Goal: Task Accomplishment & Management: Use online tool/utility

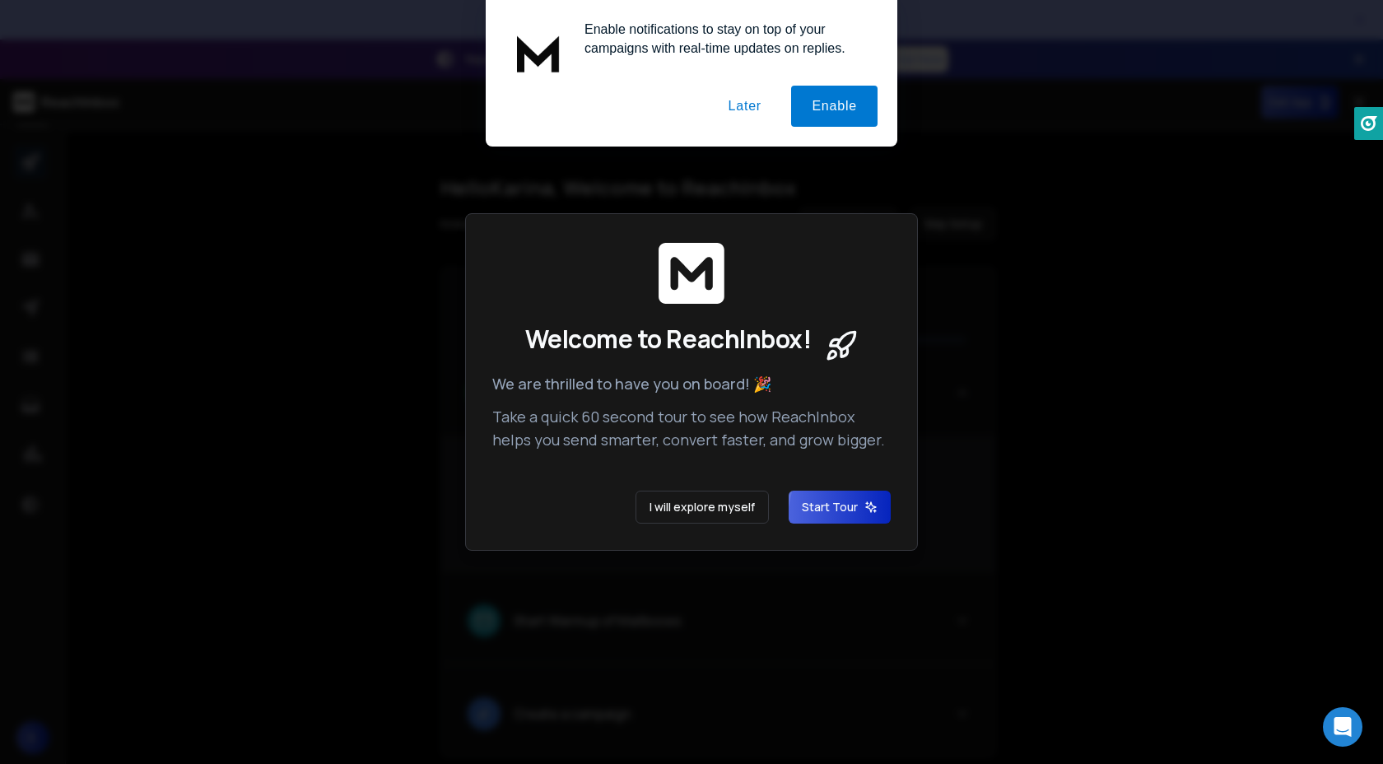
click at [748, 110] on button "Later" at bounding box center [744, 106] width 74 height 41
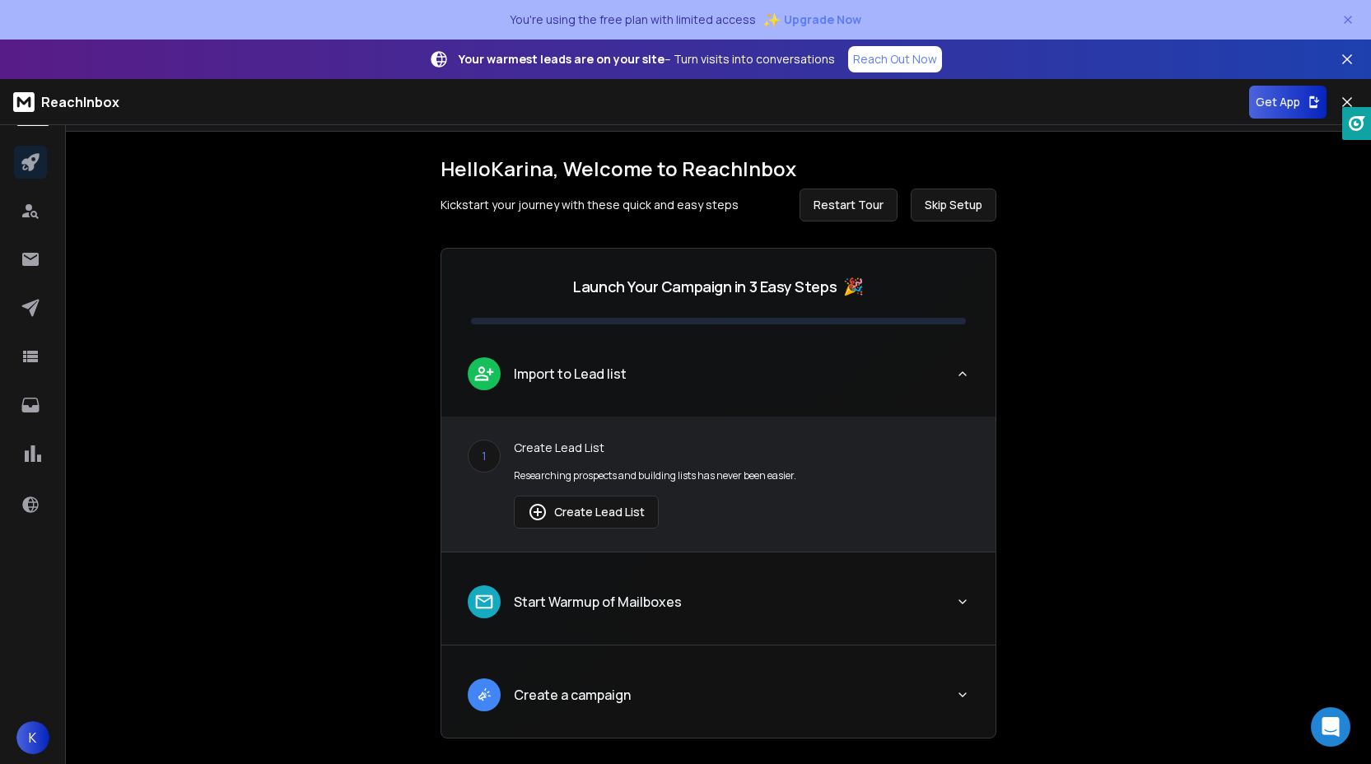
scroll to position [36, 0]
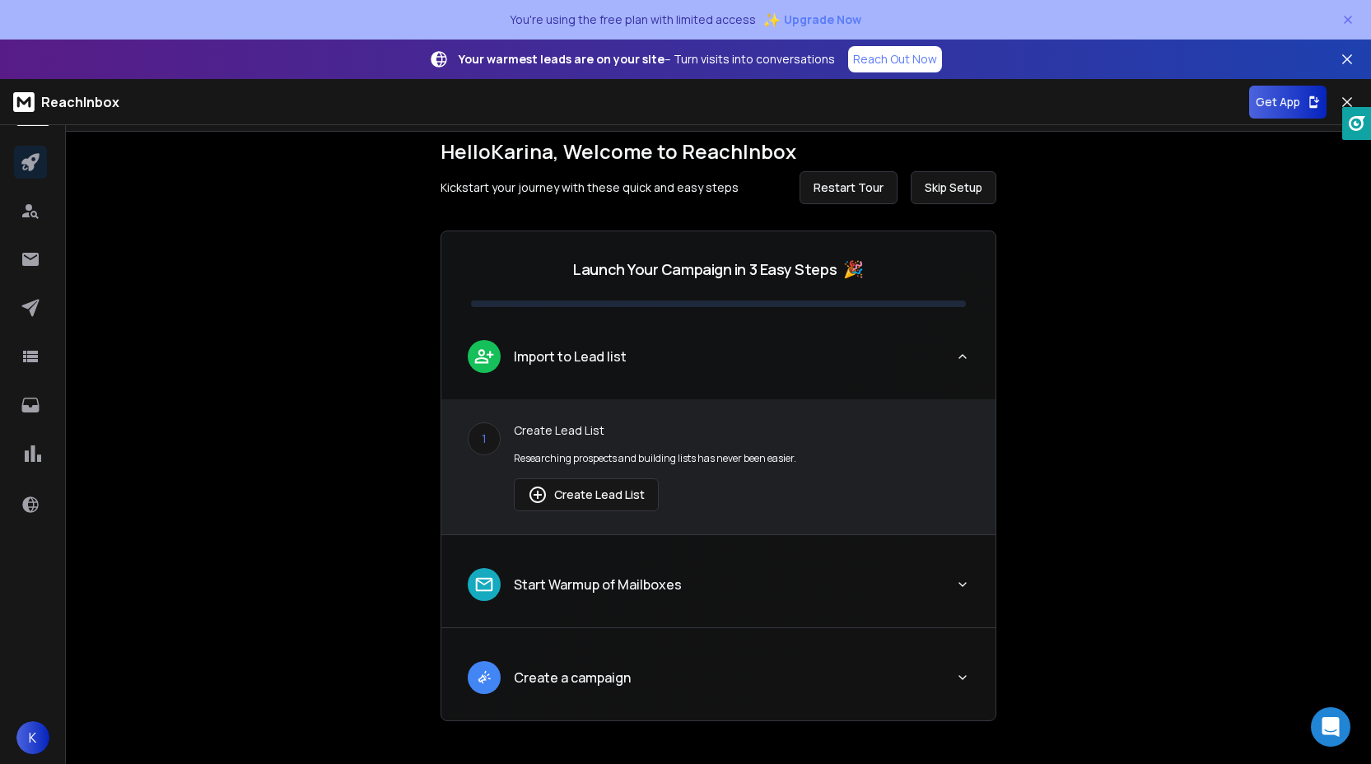
click at [1345, 100] on icon at bounding box center [1347, 101] width 10 height 10
click at [1349, 63] on icon at bounding box center [1347, 59] width 10 height 10
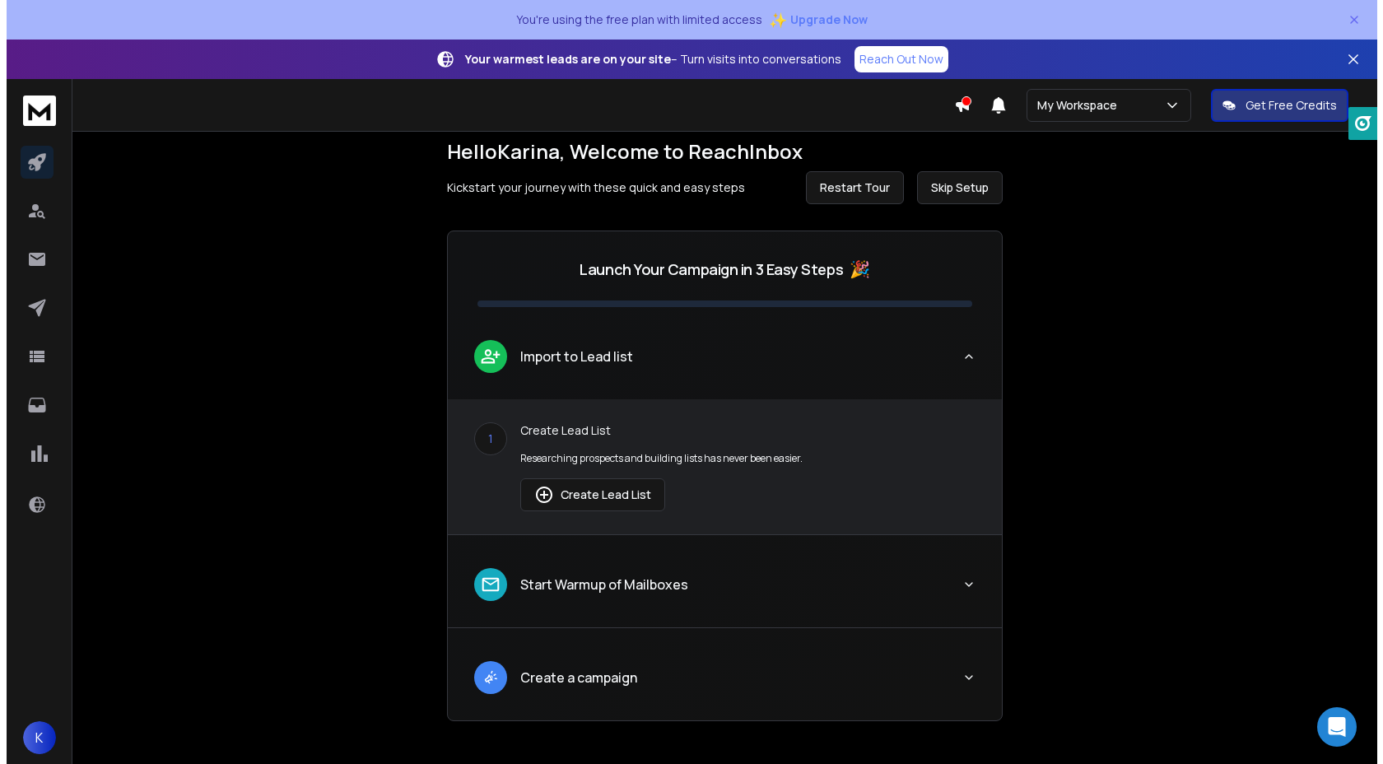
scroll to position [0, 0]
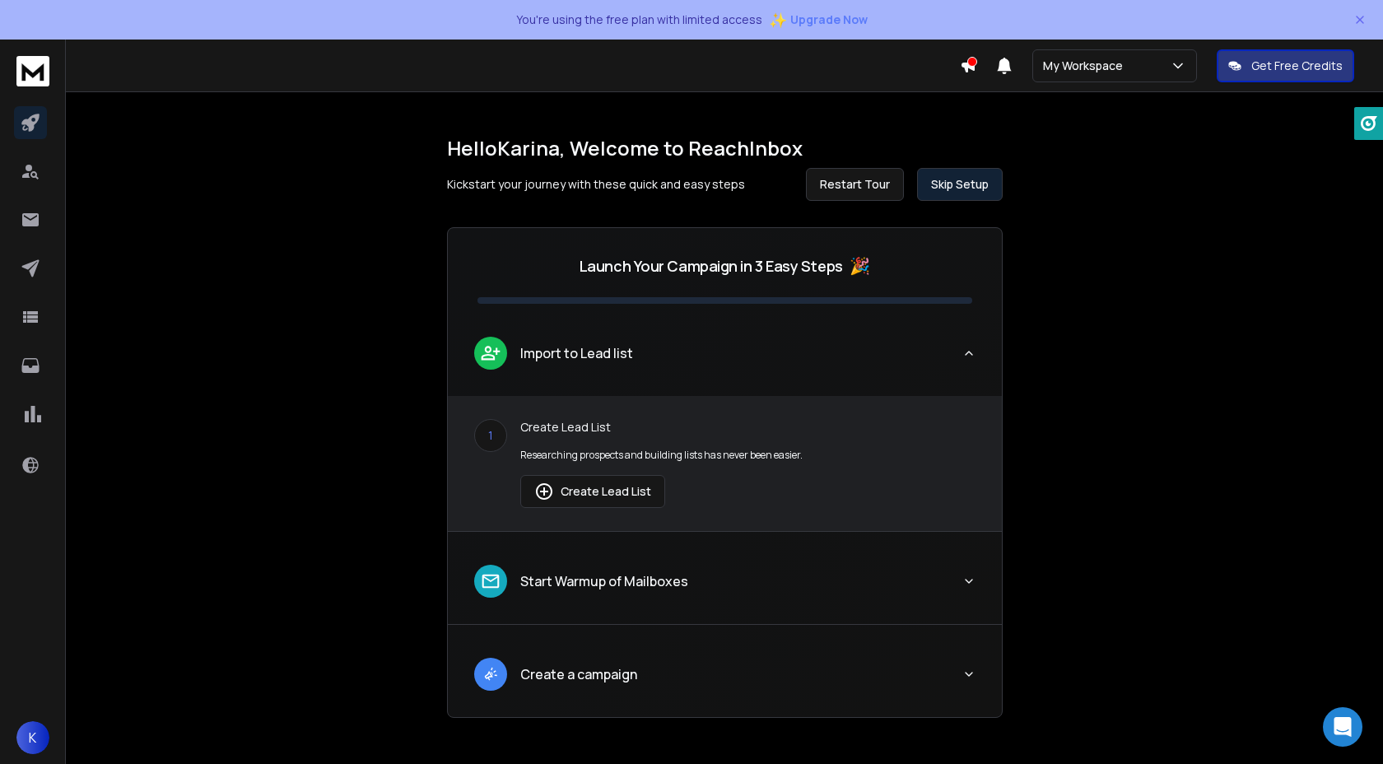
click at [969, 180] on span "Skip Setup" at bounding box center [960, 184] width 58 height 16
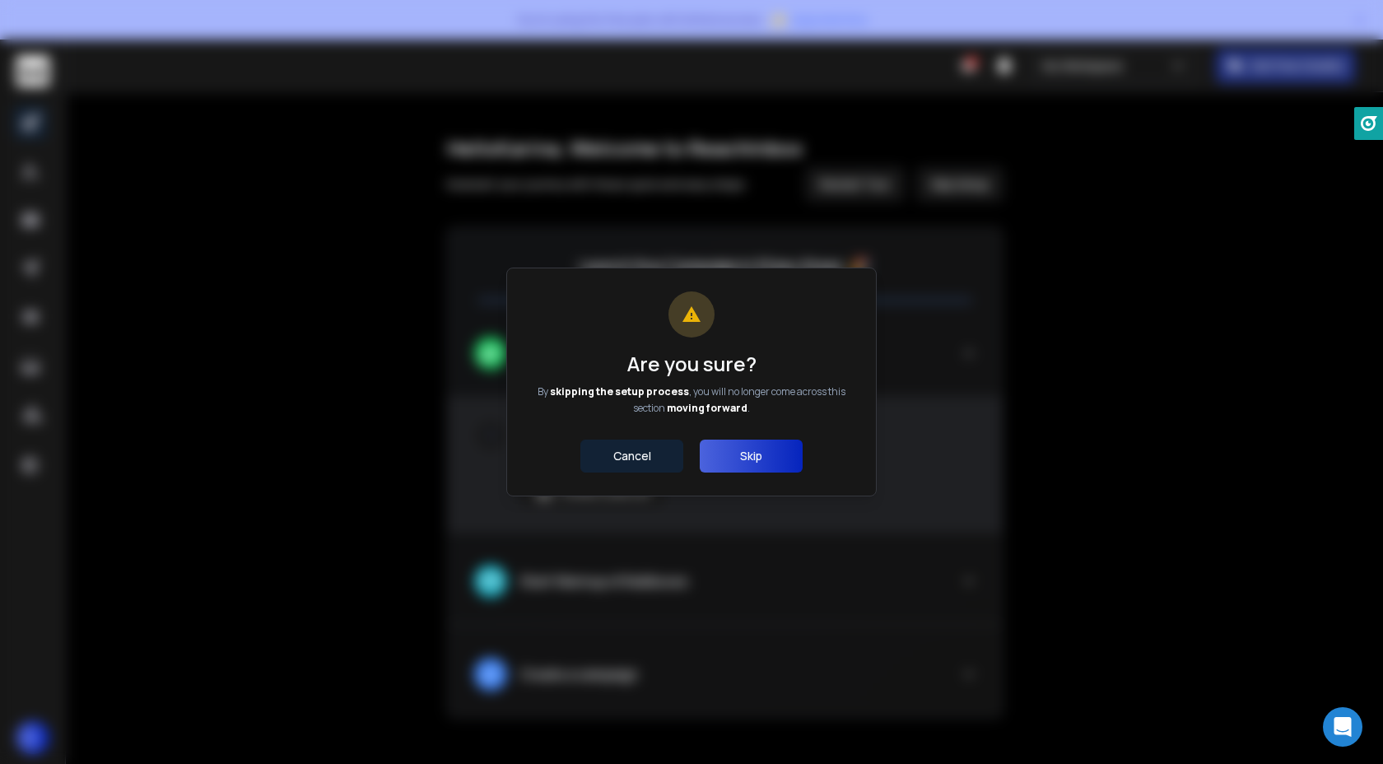
click at [735, 465] on button "Skip" at bounding box center [751, 456] width 103 height 33
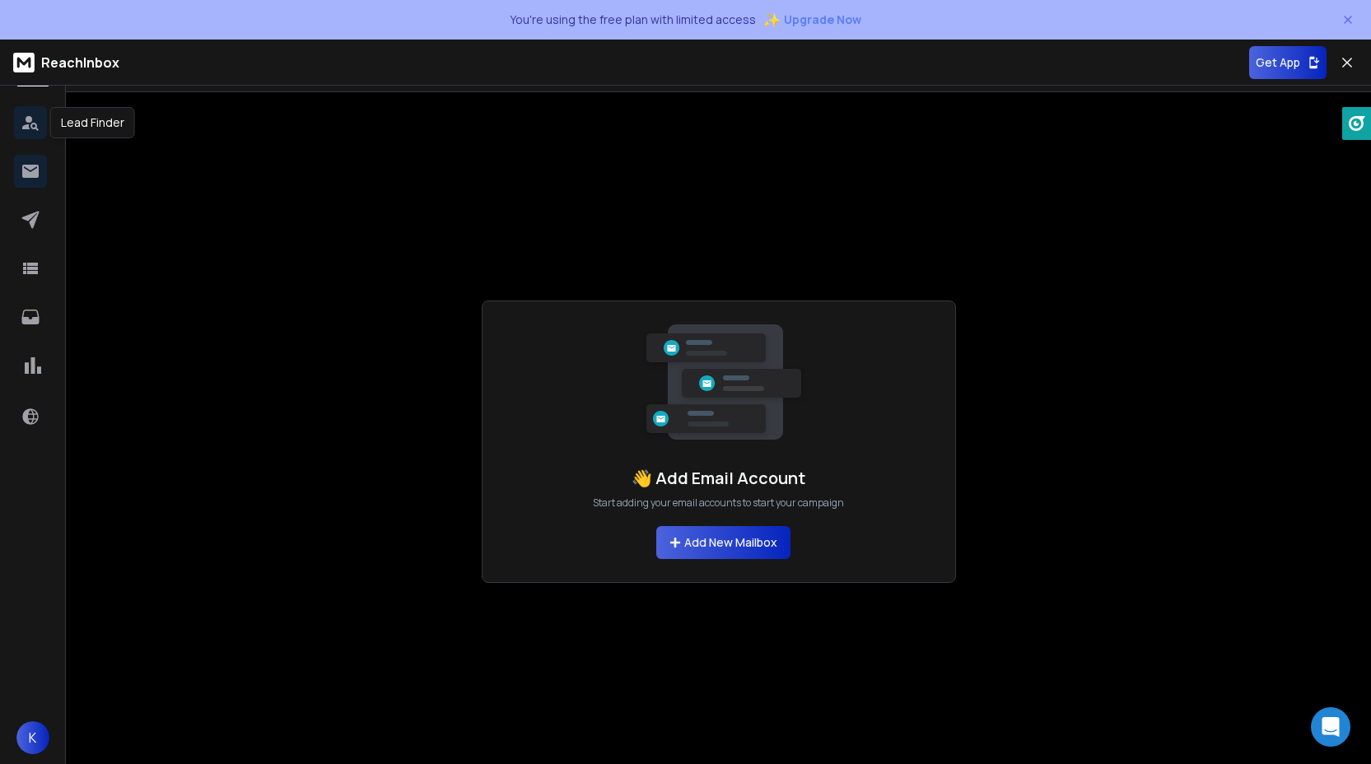
click at [28, 133] on link at bounding box center [30, 122] width 33 height 33
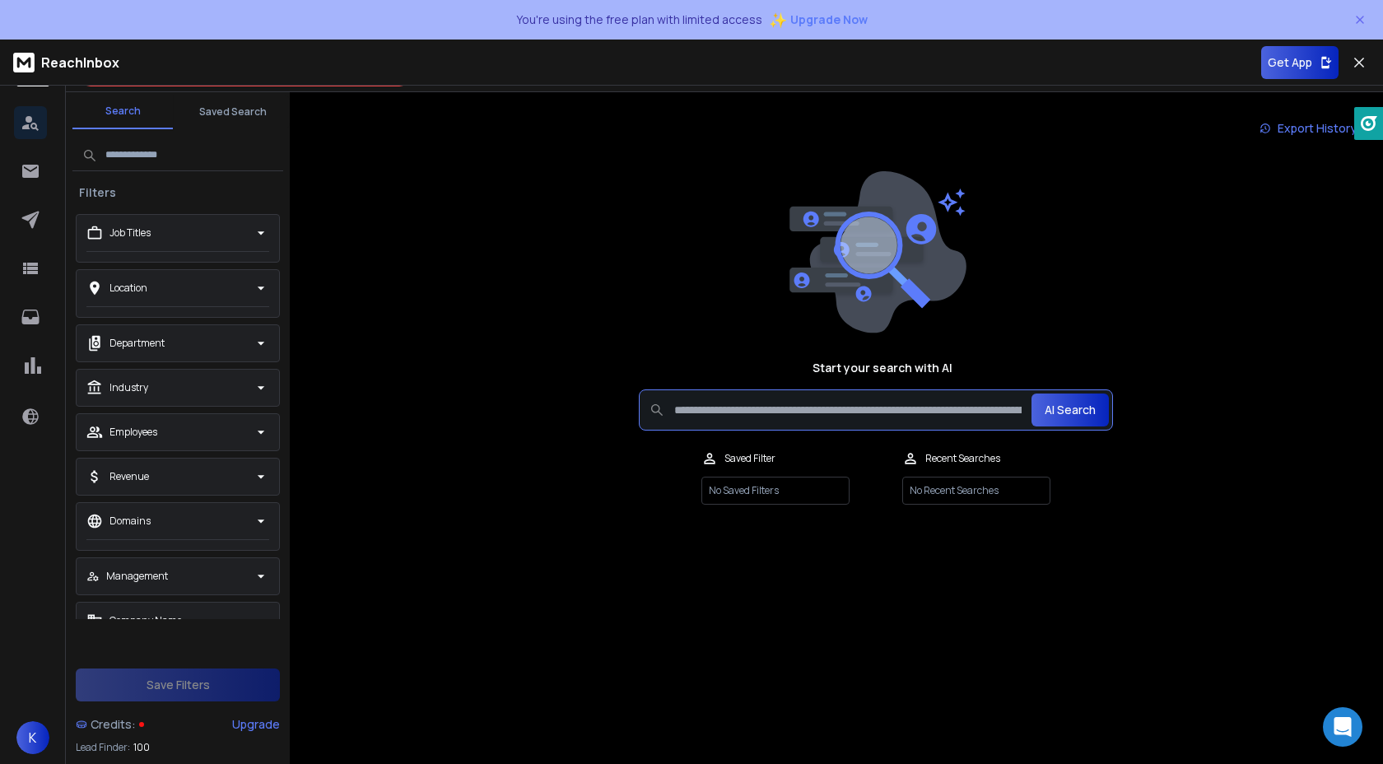
click at [210, 154] on input at bounding box center [177, 154] width 211 height 33
paste input "**********"
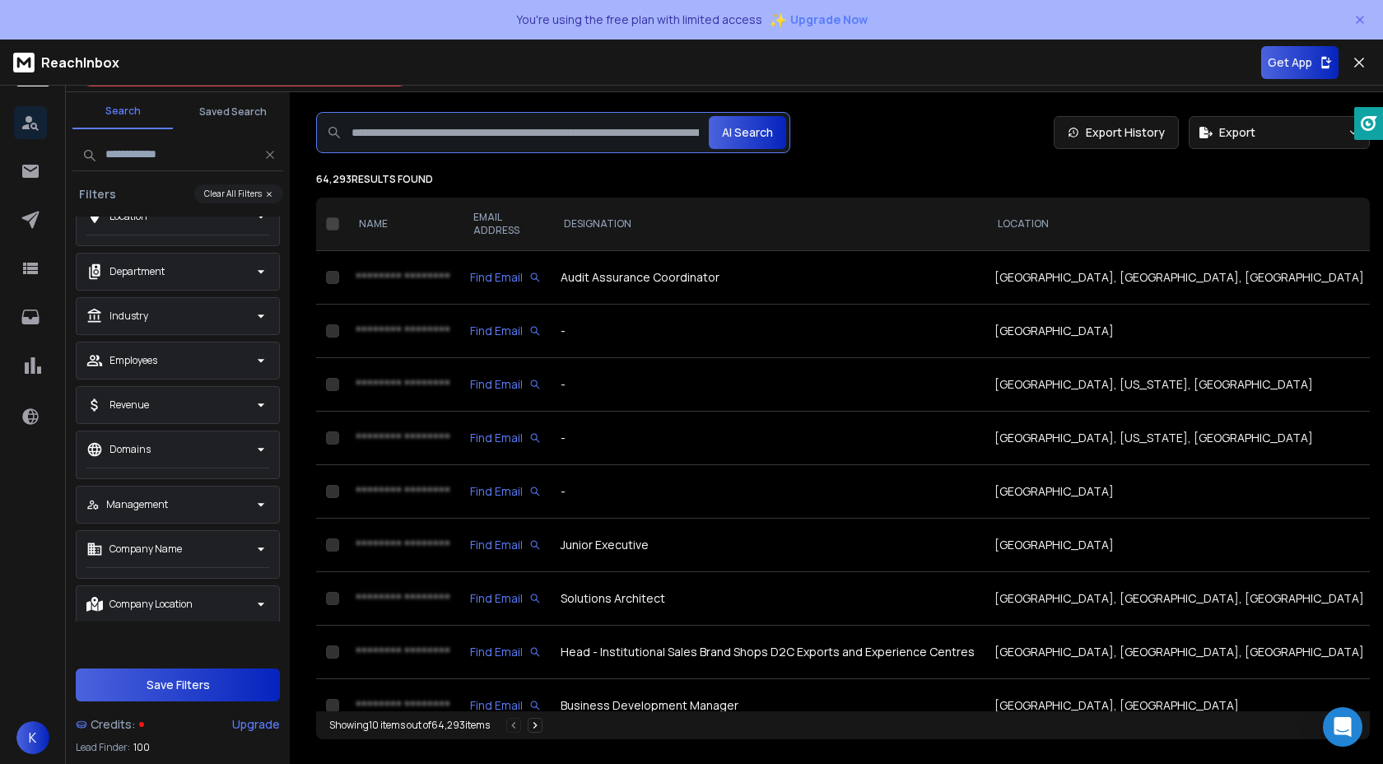
scroll to position [86, 0]
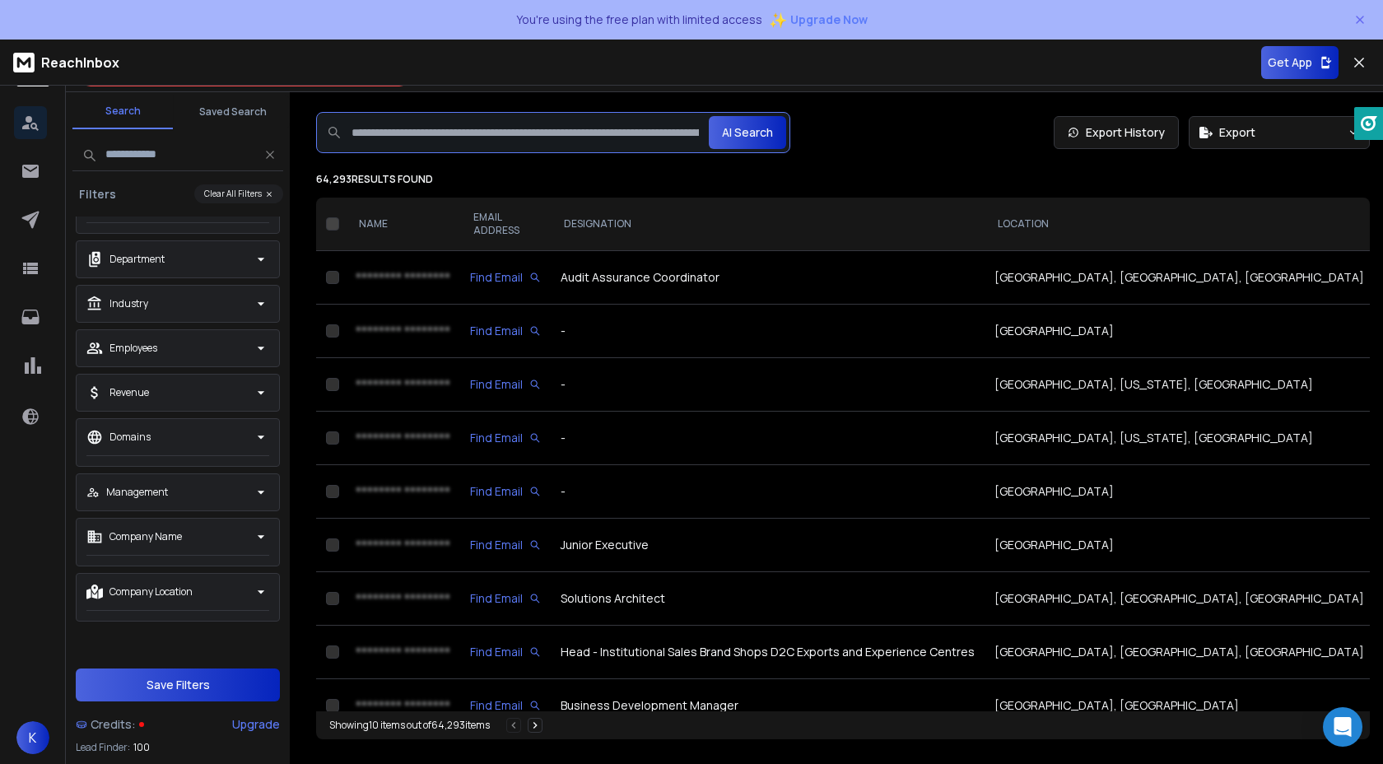
type input "**********"
click at [248, 446] on div "Domains" at bounding box center [178, 442] width 204 height 49
click at [258, 435] on icon at bounding box center [261, 437] width 16 height 16
paste input "**********"
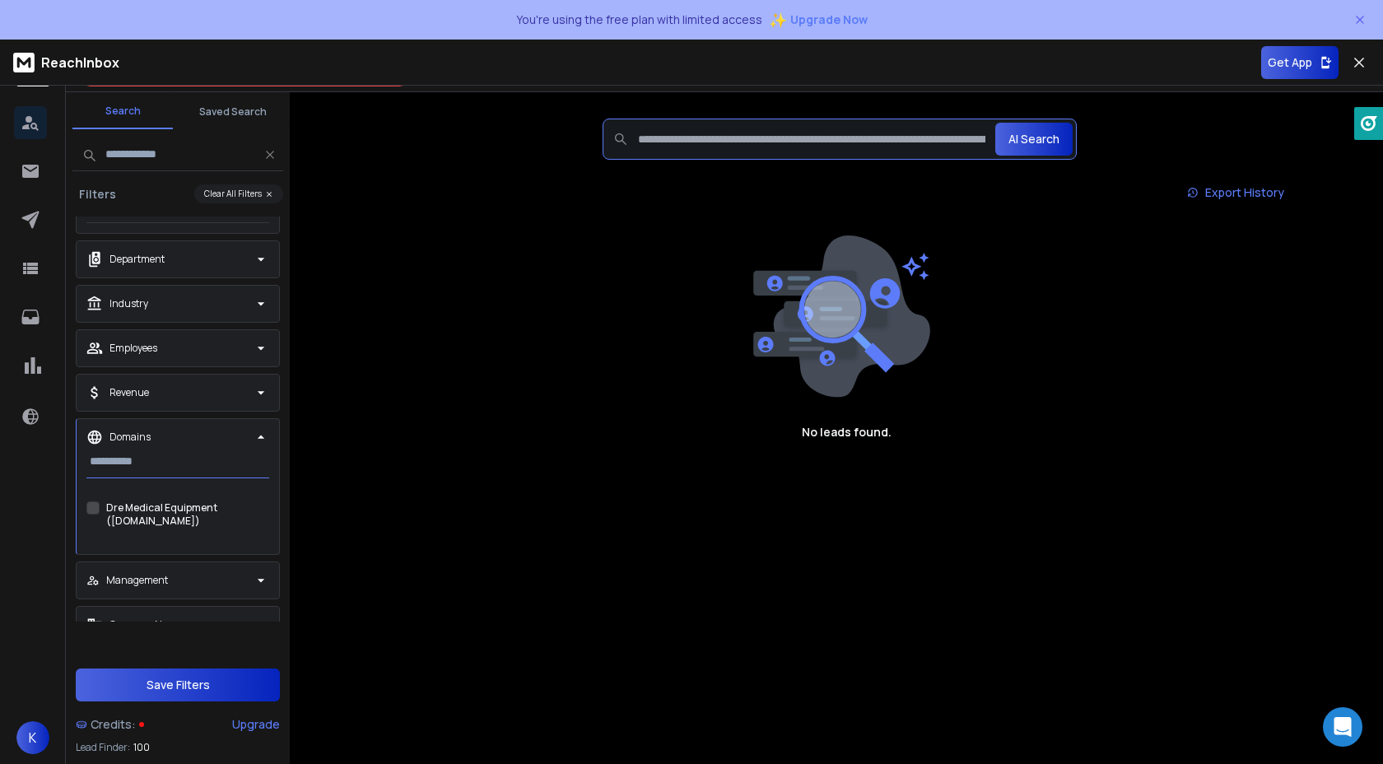
type input "**********"
click at [171, 515] on label "Dre Medical Equipment ([DOMAIN_NAME])" at bounding box center [187, 514] width 163 height 26
click at [100, 515] on \(dremed\ "Dre Medical Equipment ([DOMAIN_NAME])" at bounding box center [92, 507] width 13 height 13
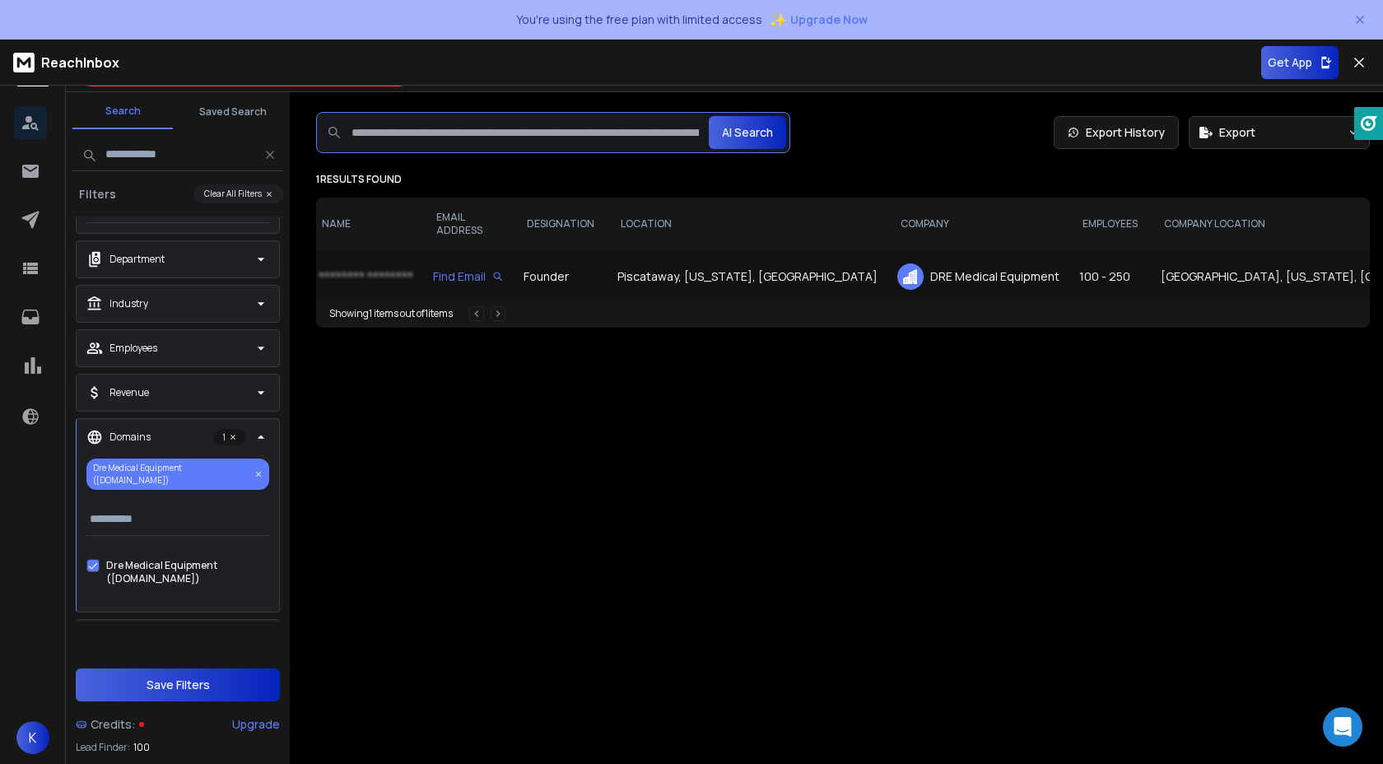
scroll to position [0, 5]
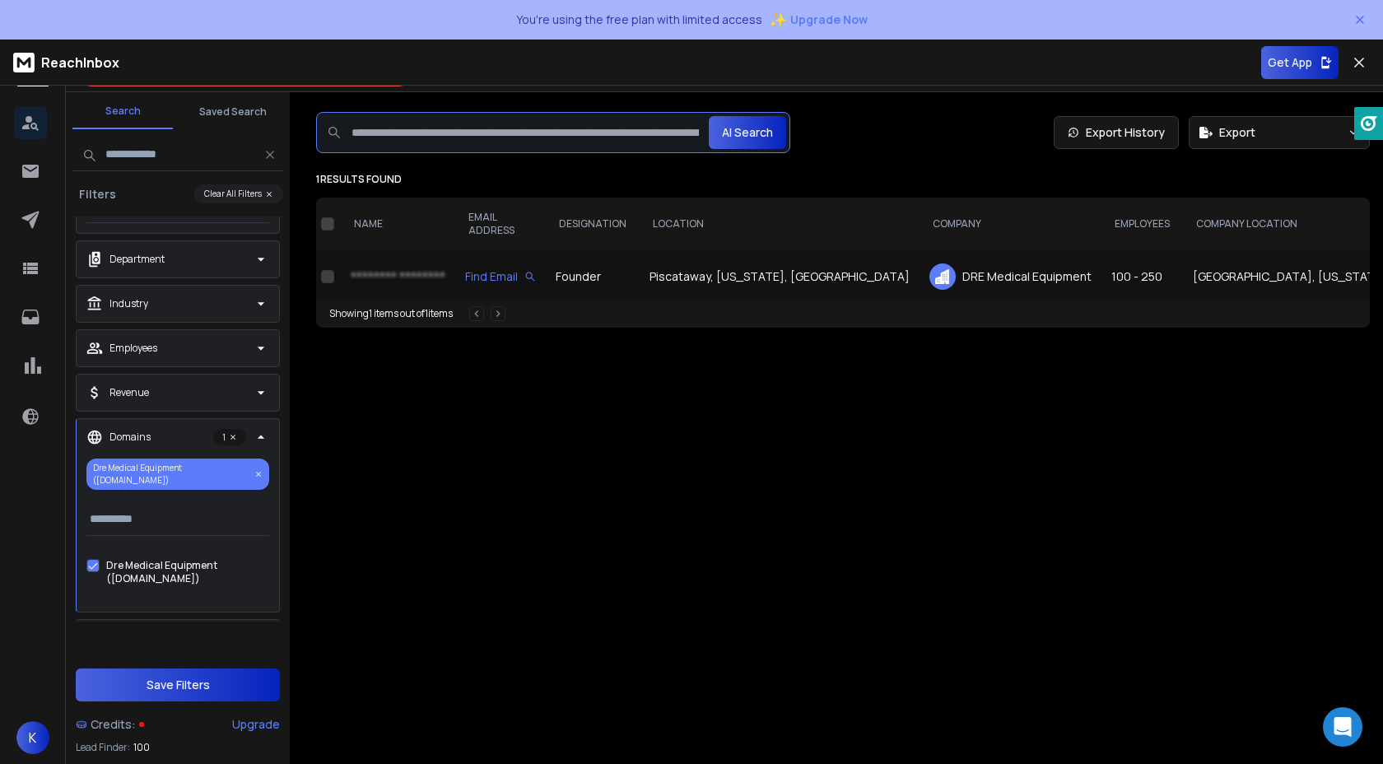
click at [501, 278] on div "Find Email" at bounding box center [500, 276] width 71 height 16
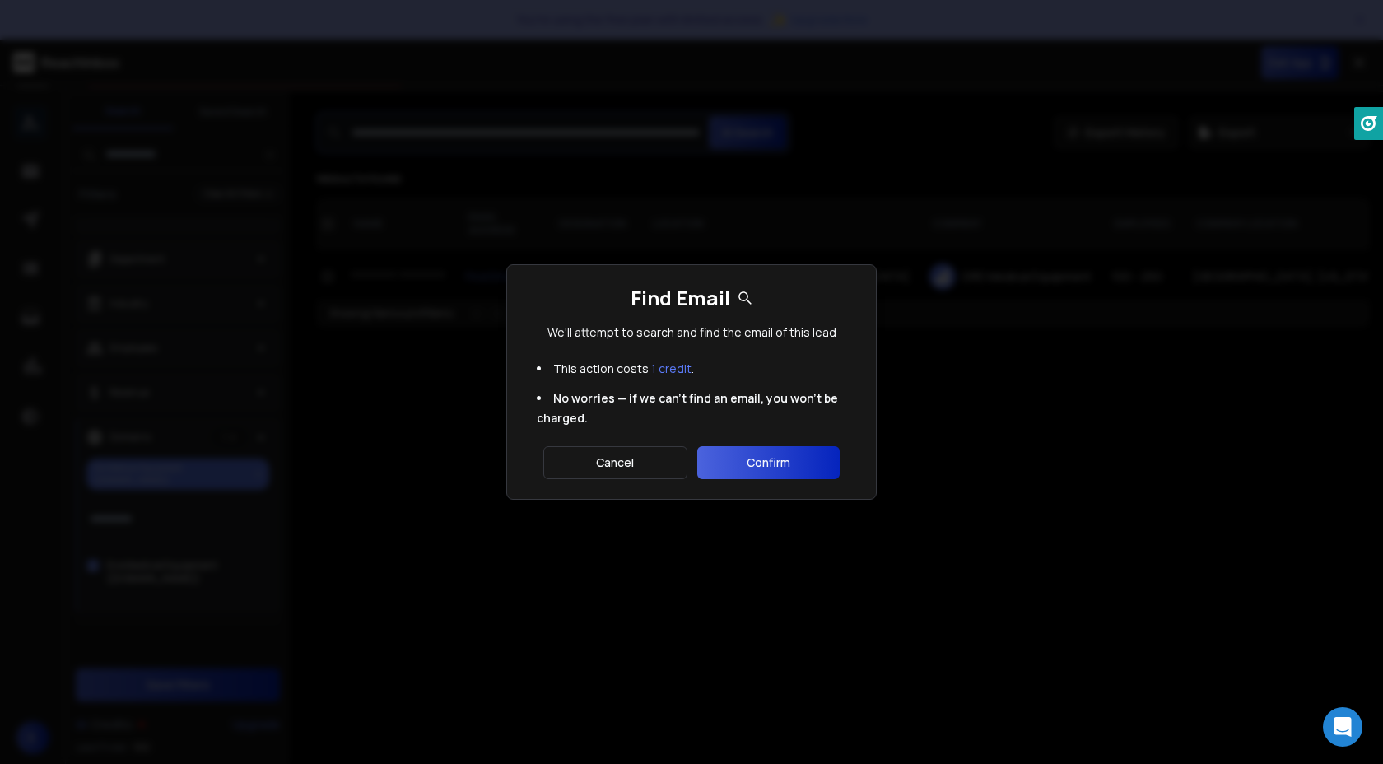
click at [752, 462] on button "Confirm" at bounding box center [768, 462] width 142 height 33
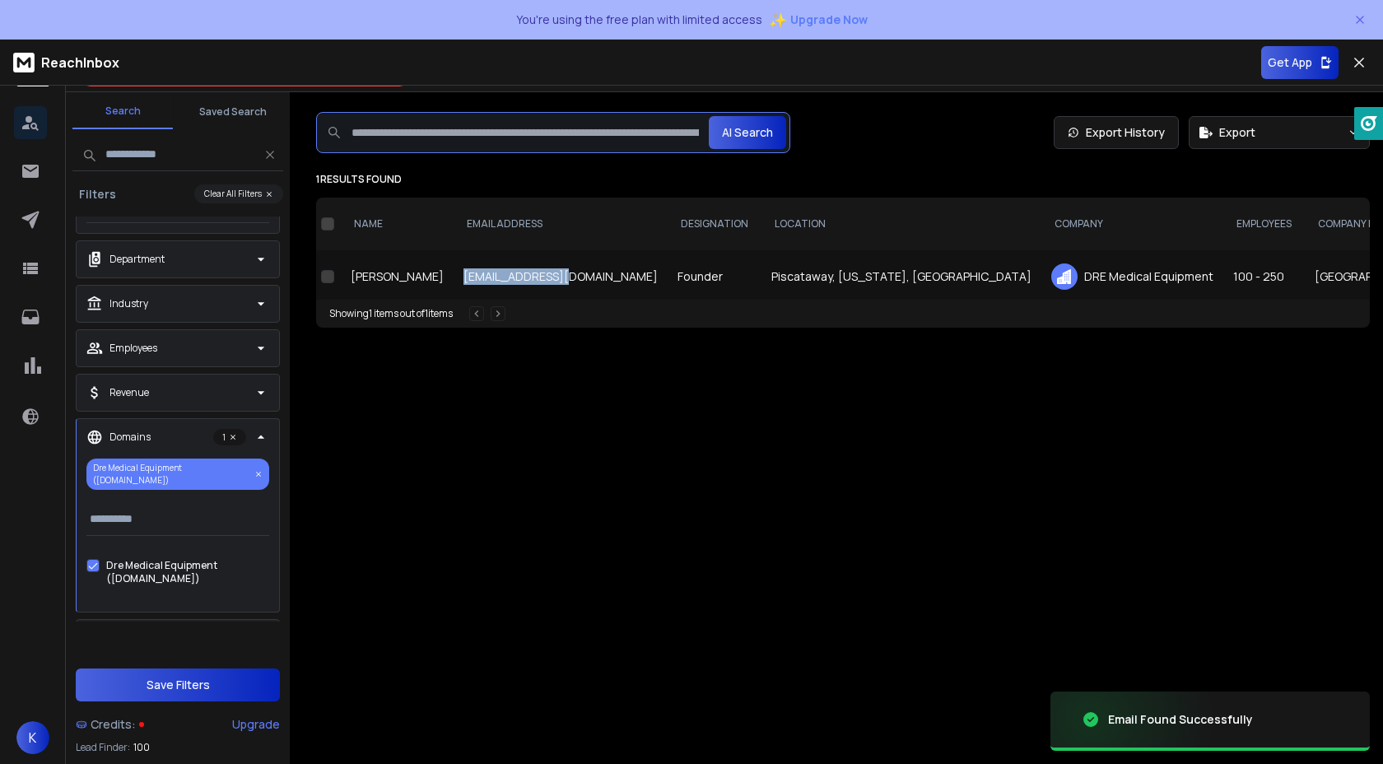
drag, startPoint x: 533, startPoint y: 277, endPoint x: 421, endPoint y: 269, distance: 112.2
click at [454, 269] on td "[EMAIL_ADDRESS][DOMAIN_NAME]" at bounding box center [561, 276] width 214 height 53
copy div "[EMAIL_ADDRESS][DOMAIN_NAME]"
